Goal: Task Accomplishment & Management: Manage account settings

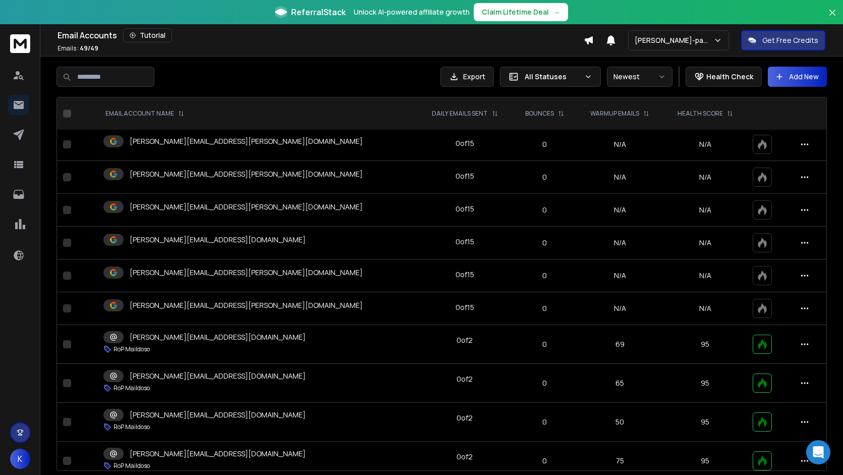
scroll to position [101, 0]
click at [66, 309] on button "button" at bounding box center [67, 308] width 8 height 8
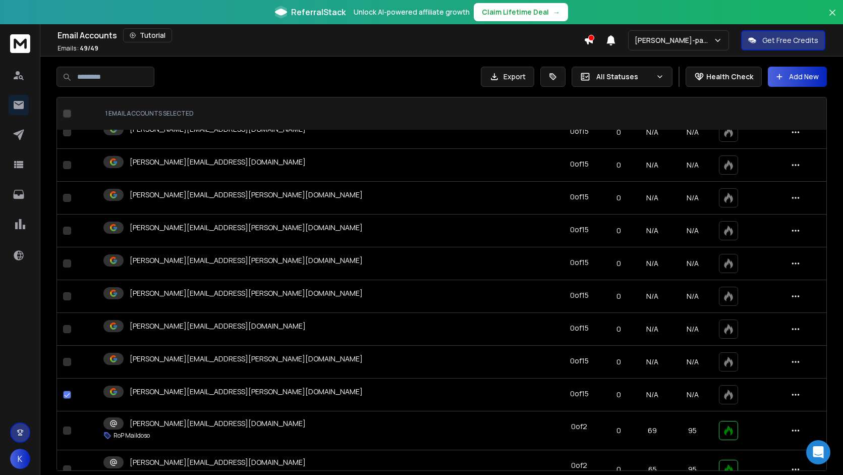
scroll to position [0, 0]
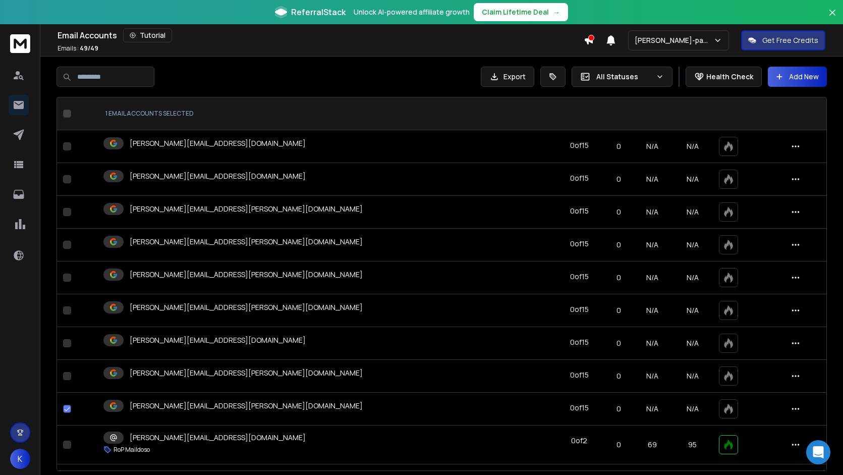
type button "on"
click at [71, 148] on div at bounding box center [80, 146] width 34 height 8
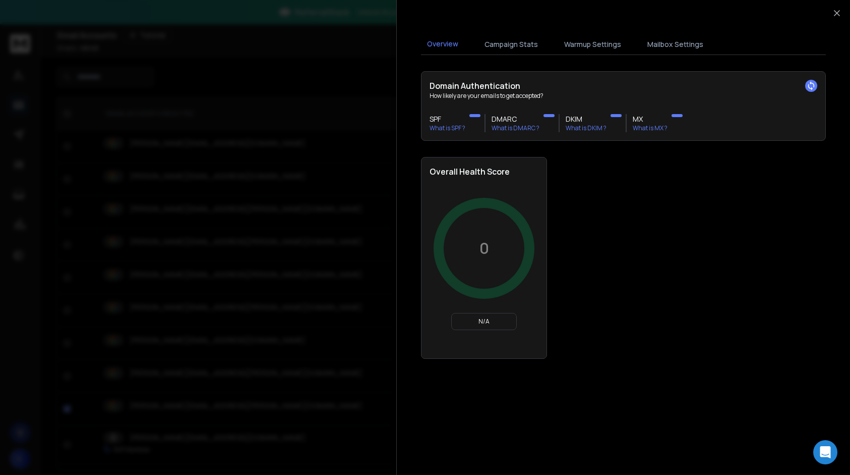
click at [368, 166] on div at bounding box center [425, 237] width 850 height 475
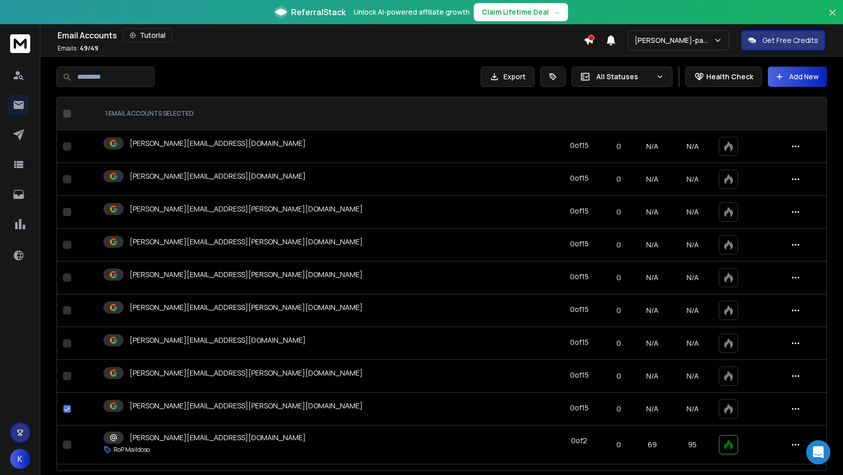
click at [67, 380] on td at bounding box center [77, 376] width 40 height 33
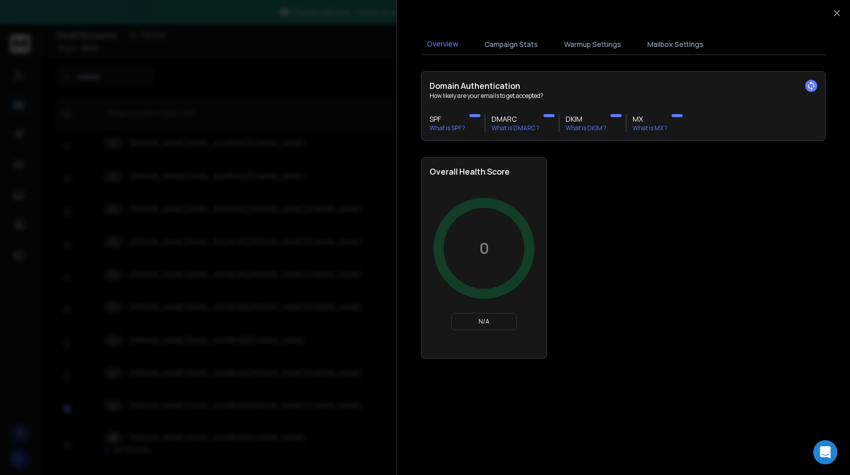
click at [314, 256] on div at bounding box center [425, 237] width 850 height 475
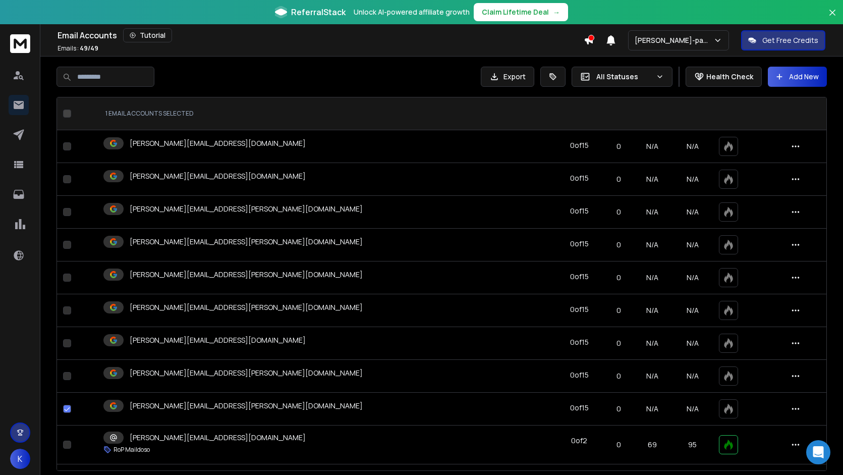
click at [66, 377] on button "button" at bounding box center [67, 376] width 8 height 8
click at [67, 342] on button "button" at bounding box center [67, 343] width 8 height 8
click at [69, 311] on button "button" at bounding box center [67, 310] width 8 height 8
click at [69, 278] on button "button" at bounding box center [67, 277] width 8 height 8
click at [67, 246] on button "button" at bounding box center [67, 245] width 8 height 8
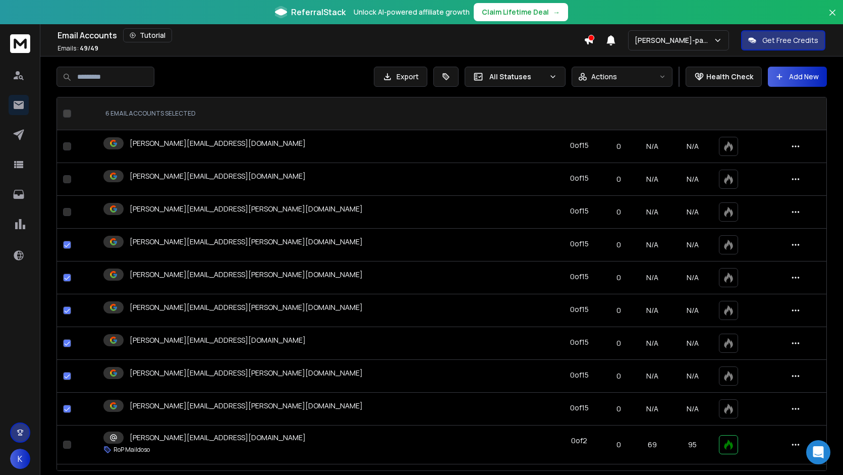
click at [68, 214] on button "button" at bounding box center [67, 212] width 8 height 8
click at [66, 179] on button "button" at bounding box center [67, 179] width 8 height 8
click at [68, 147] on button "button" at bounding box center [67, 146] width 8 height 8
click at [647, 75] on div "Actions" at bounding box center [616, 77] width 77 height 10
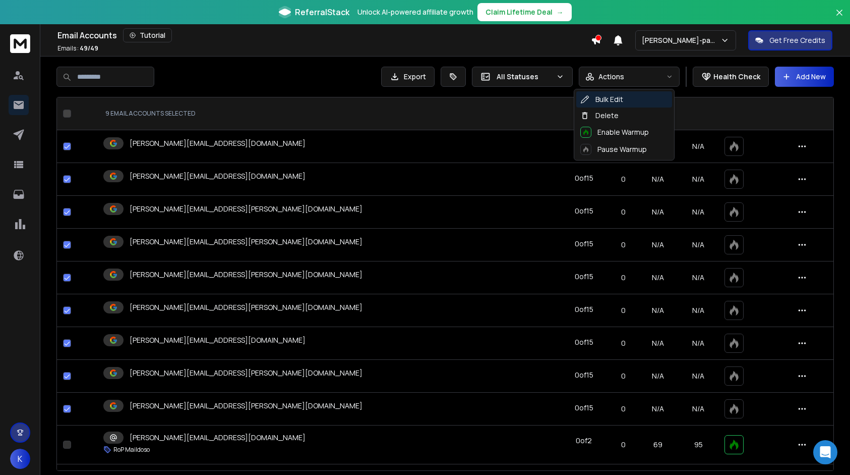
click at [543, 75] on p "All Statuses" at bounding box center [524, 77] width 55 height 10
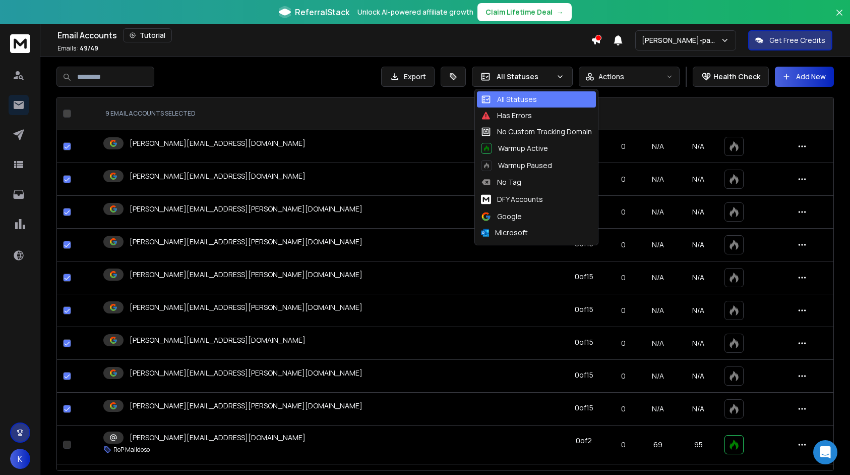
click at [544, 76] on p "All Statuses" at bounding box center [524, 77] width 55 height 10
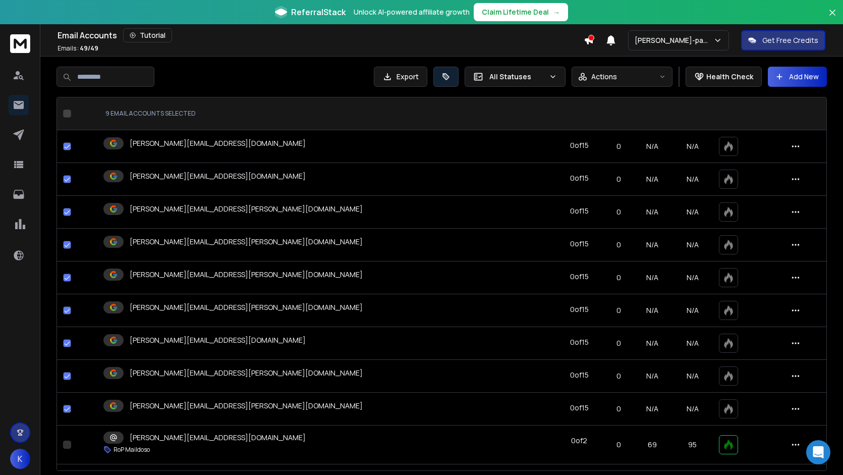
click at [449, 76] on icon at bounding box center [446, 77] width 6 height 6
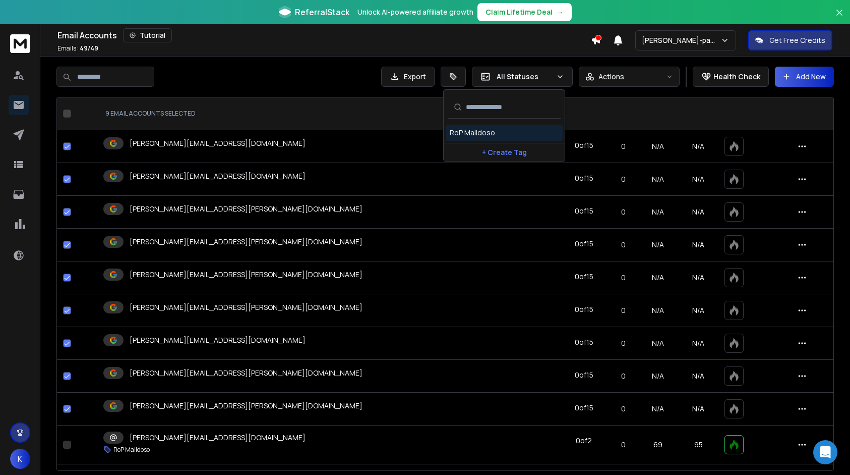
click at [502, 154] on p "+ Create Tag" at bounding box center [504, 152] width 45 height 10
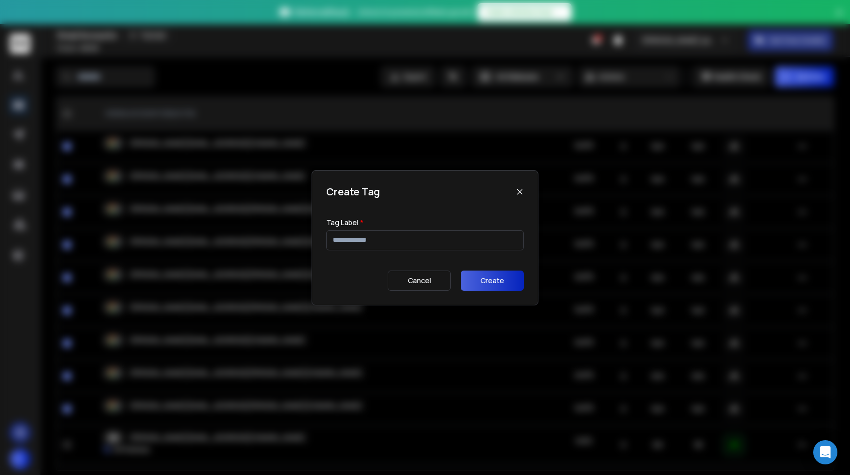
click at [465, 235] on input "text" at bounding box center [425, 240] width 198 height 20
type input "**********"
click at [498, 277] on button "Create" at bounding box center [492, 280] width 63 height 20
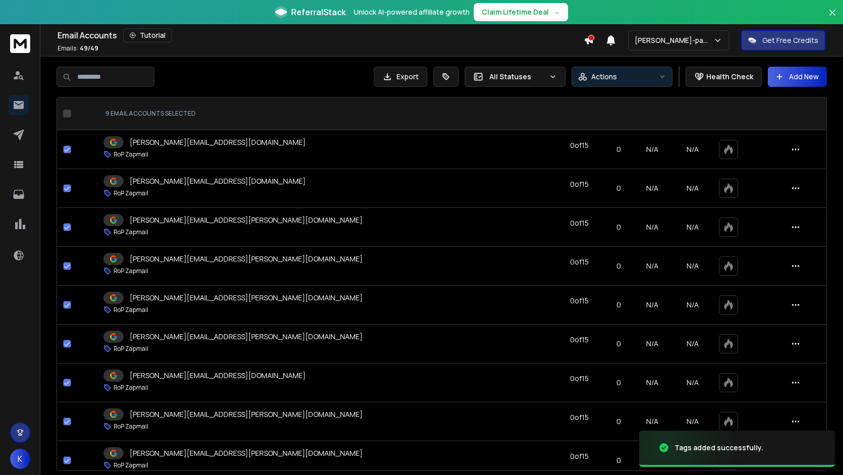
click at [628, 77] on div "Actions" at bounding box center [616, 77] width 77 height 10
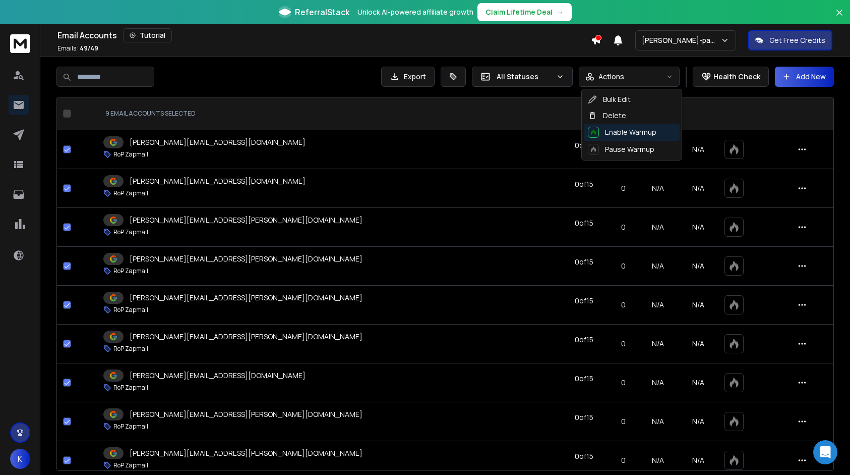
click at [637, 133] on div "Enable Warmup" at bounding box center [622, 132] width 69 height 11
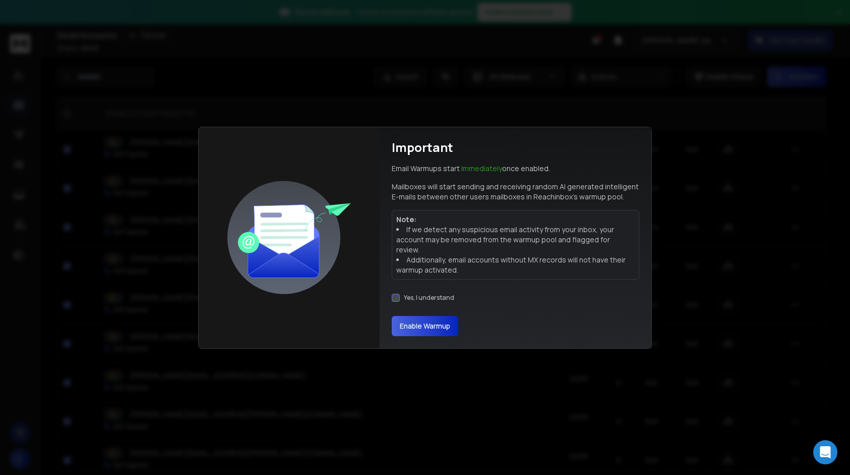
click at [398, 295] on button "Yes, I understand" at bounding box center [396, 298] width 8 height 8
click at [425, 322] on button "Enable Warmup" at bounding box center [425, 326] width 67 height 20
